Goal: Task Accomplishment & Management: Complete application form

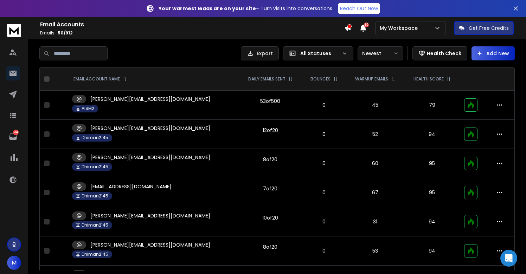
click at [513, 9] on icon at bounding box center [516, 8] width 6 height 6
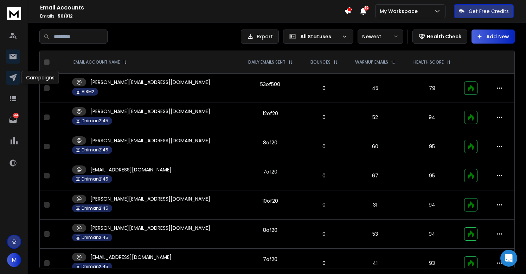
click at [10, 75] on icon at bounding box center [13, 78] width 8 height 8
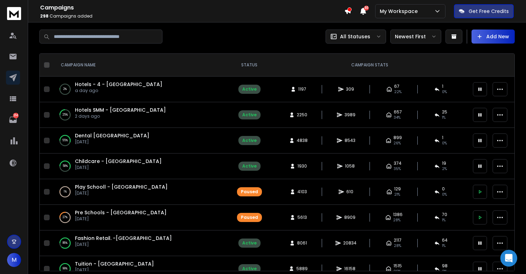
click at [103, 83] on span "Hotels - 4 - [GEOGRAPHIC_DATA]" at bounding box center [119, 84] width 88 height 7
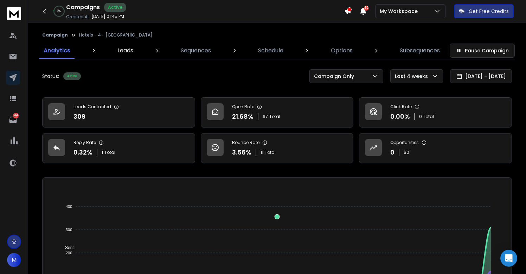
click at [124, 52] on p "Leads" at bounding box center [126, 50] width 16 height 8
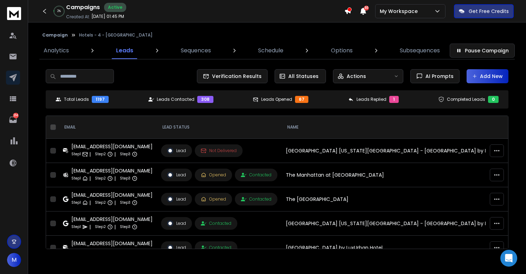
click at [481, 78] on button "Add New" at bounding box center [488, 76] width 42 height 14
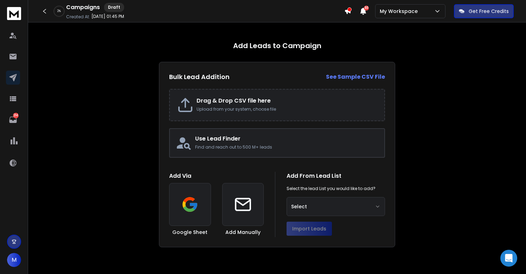
click at [223, 102] on h2 "Drag & Drop CSV file here" at bounding box center [287, 101] width 181 height 8
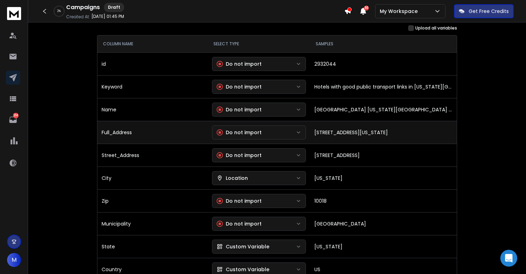
scroll to position [99, 0]
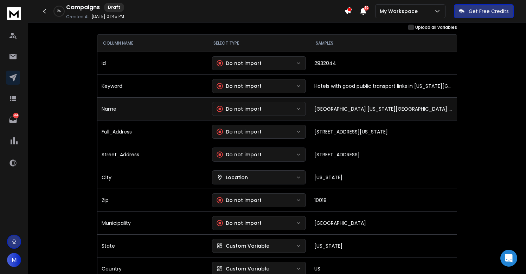
click at [239, 110] on div "Do not import" at bounding box center [239, 109] width 45 height 7
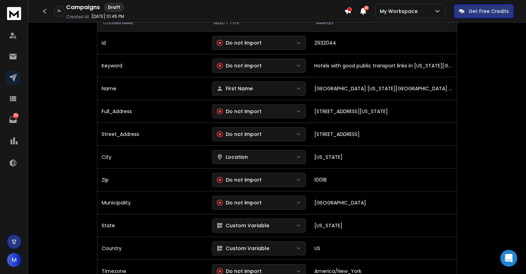
scroll to position [120, 0]
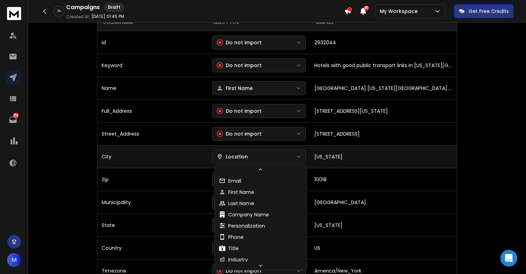
click at [240, 153] on div "Location" at bounding box center [232, 156] width 31 height 7
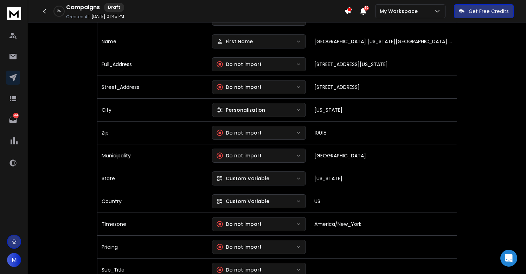
scroll to position [169, 0]
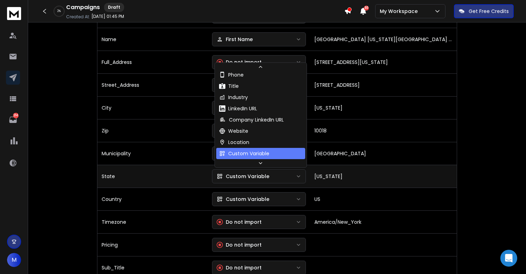
click at [242, 176] on div "Custom Variable" at bounding box center [243, 176] width 53 height 7
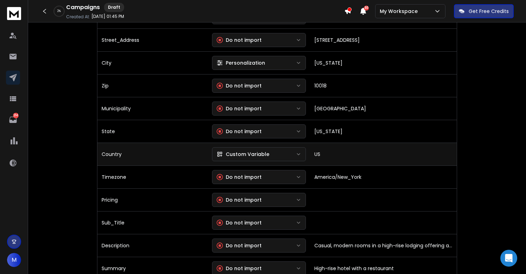
scroll to position [214, 0]
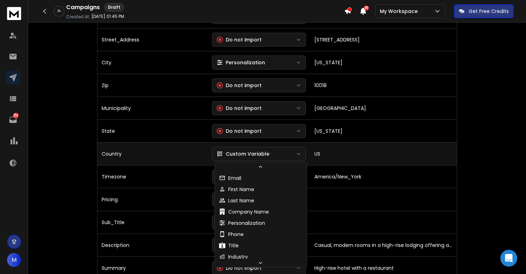
click at [250, 156] on div "Custom Variable" at bounding box center [243, 154] width 53 height 7
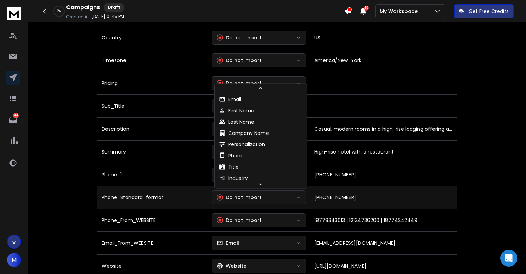
scroll to position [71, 0]
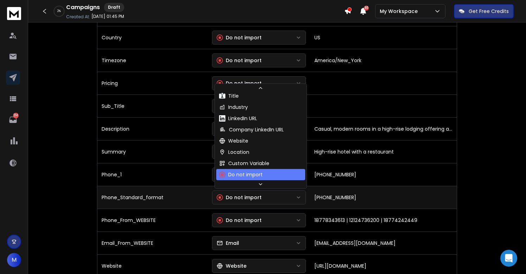
click at [250, 193] on button "Do not import" at bounding box center [259, 198] width 94 height 14
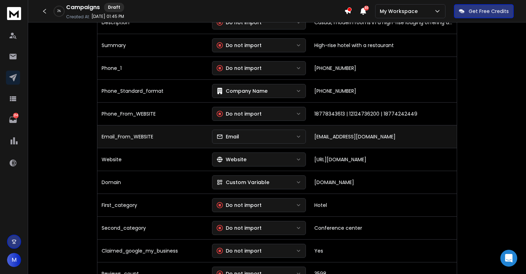
scroll to position [441, 0]
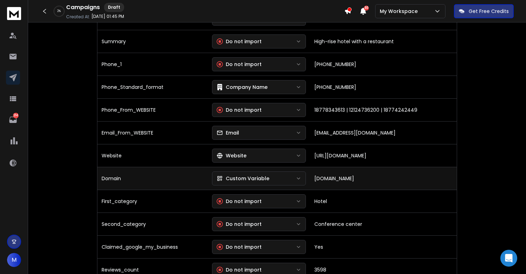
click at [244, 183] on button "Custom Variable" at bounding box center [259, 179] width 94 height 14
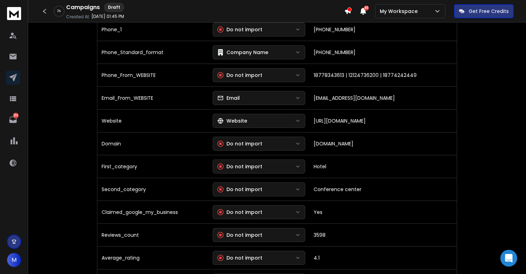
scroll to position [476, 0]
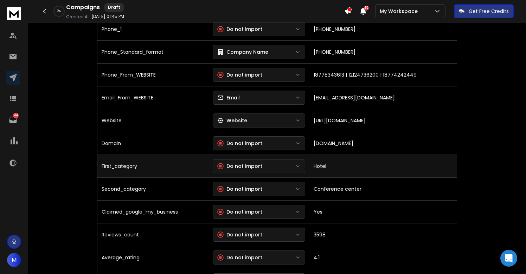
click at [249, 166] on div "Do not import" at bounding box center [239, 166] width 45 height 7
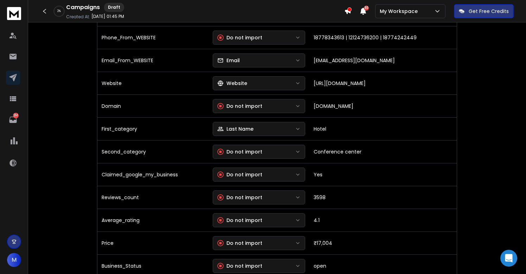
scroll to position [516, 0]
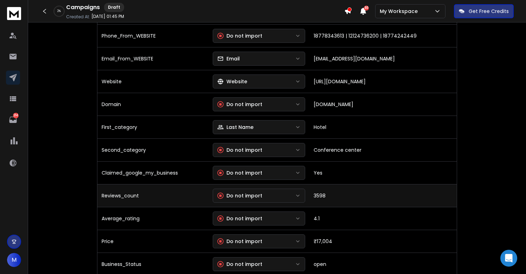
click at [248, 195] on div "Do not import" at bounding box center [239, 195] width 45 height 7
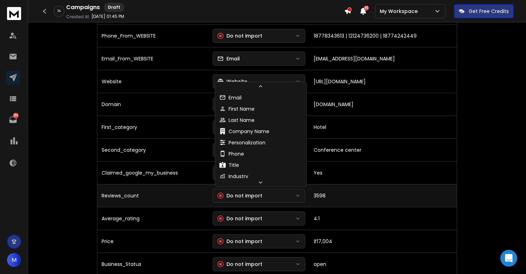
scroll to position [71, 0]
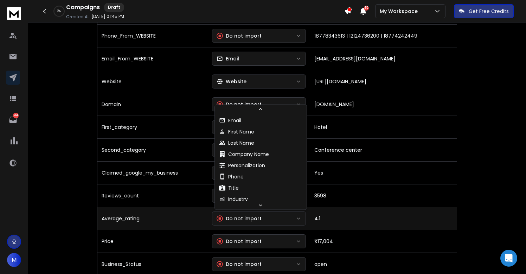
click at [241, 215] on div "Do not import" at bounding box center [239, 218] width 45 height 7
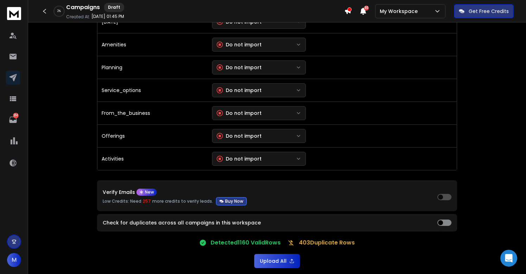
scroll to position [1518, 0]
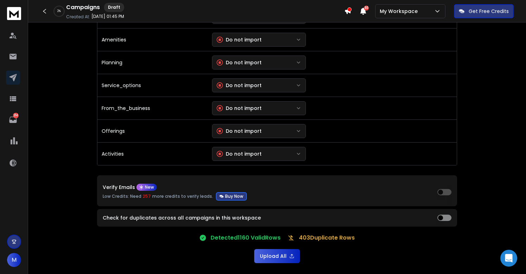
click at [273, 255] on button "Upload All" at bounding box center [277, 257] width 46 height 14
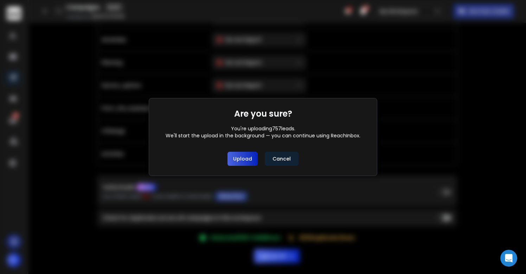
click at [245, 163] on button "Upload" at bounding box center [243, 159] width 30 height 14
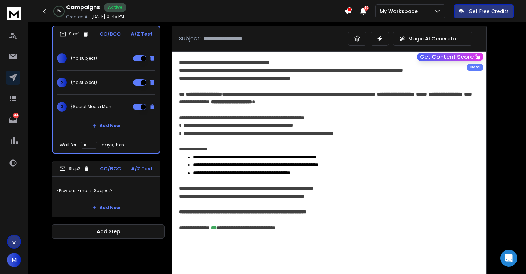
scroll to position [18, 0]
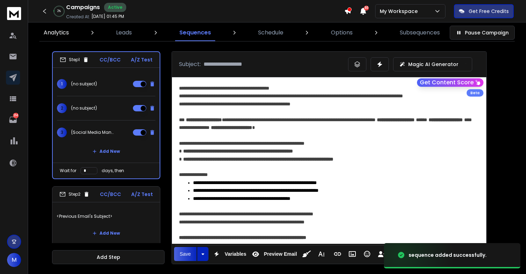
click at [56, 32] on p "Analytics" at bounding box center [56, 33] width 25 height 8
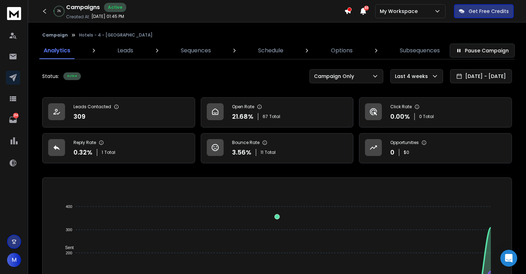
click at [54, 35] on button "Campaign" at bounding box center [55, 35] width 26 height 6
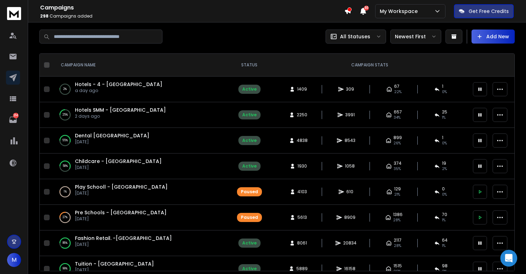
click at [239, 34] on div at bounding box center [158, 37] width 238 height 14
click at [13, 81] on icon at bounding box center [12, 77] width 7 height 7
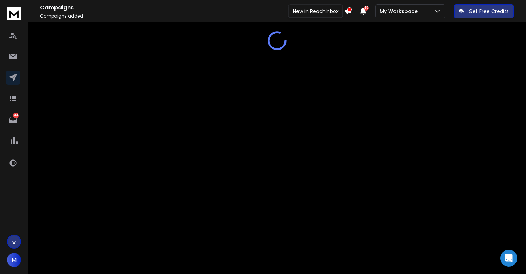
click at [346, 12] on icon at bounding box center [348, 11] width 7 height 7
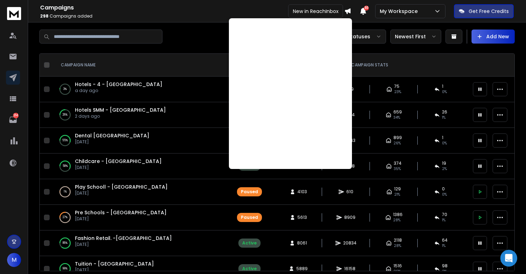
click at [191, 34] on div at bounding box center [158, 37] width 238 height 14
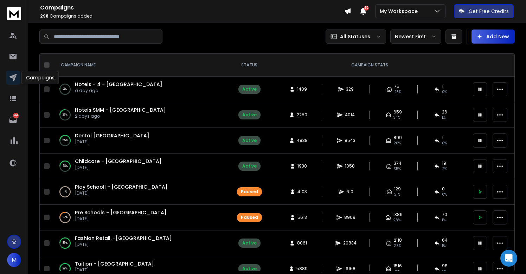
click at [14, 80] on icon at bounding box center [13, 78] width 8 height 8
